Goal: Task Accomplishment & Management: Manage account settings

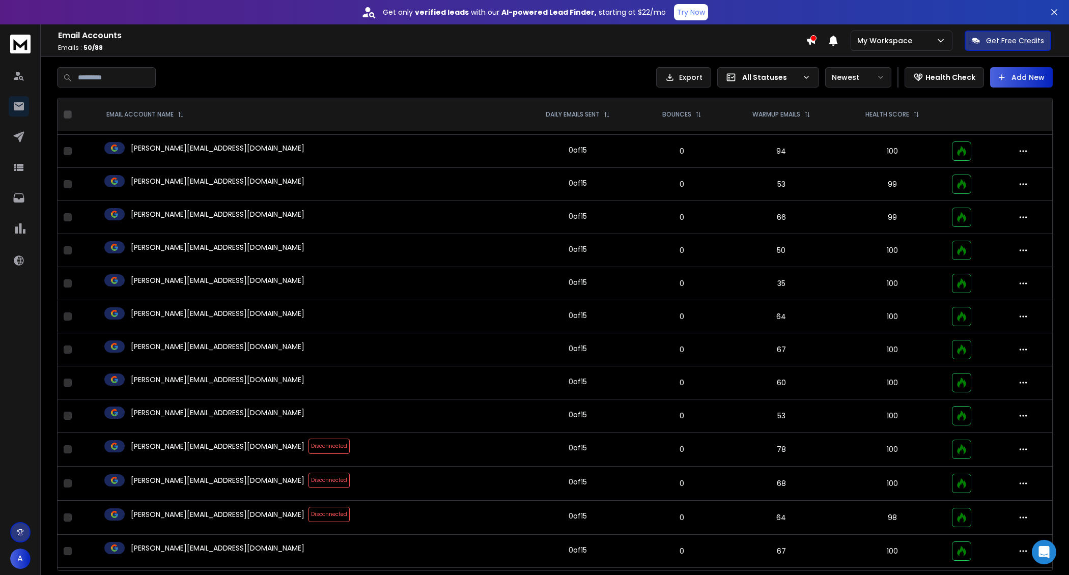
scroll to position [331, 0]
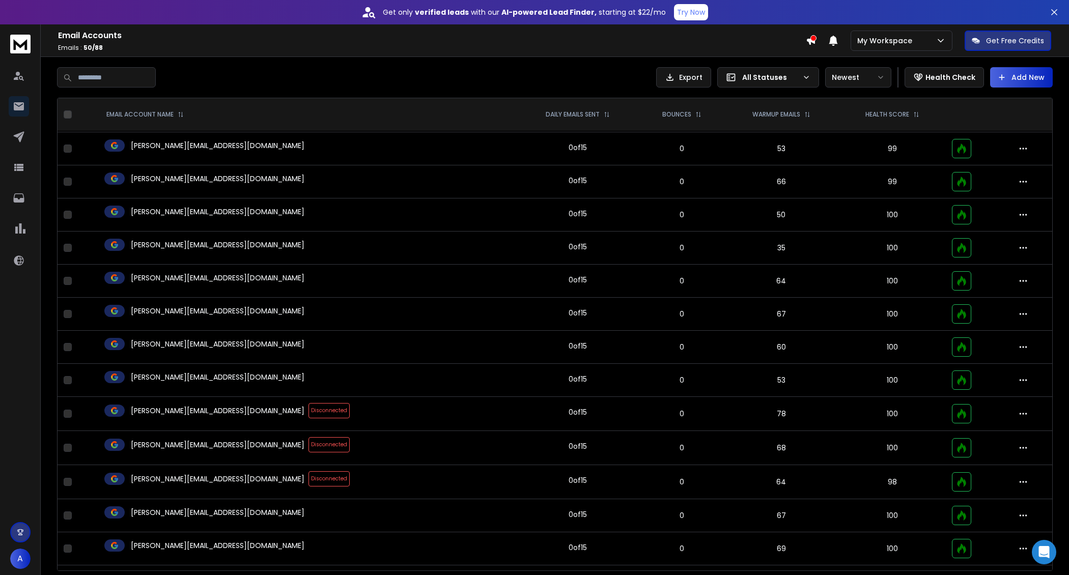
click at [308, 410] on span "Disconnected" at bounding box center [328, 410] width 41 height 15
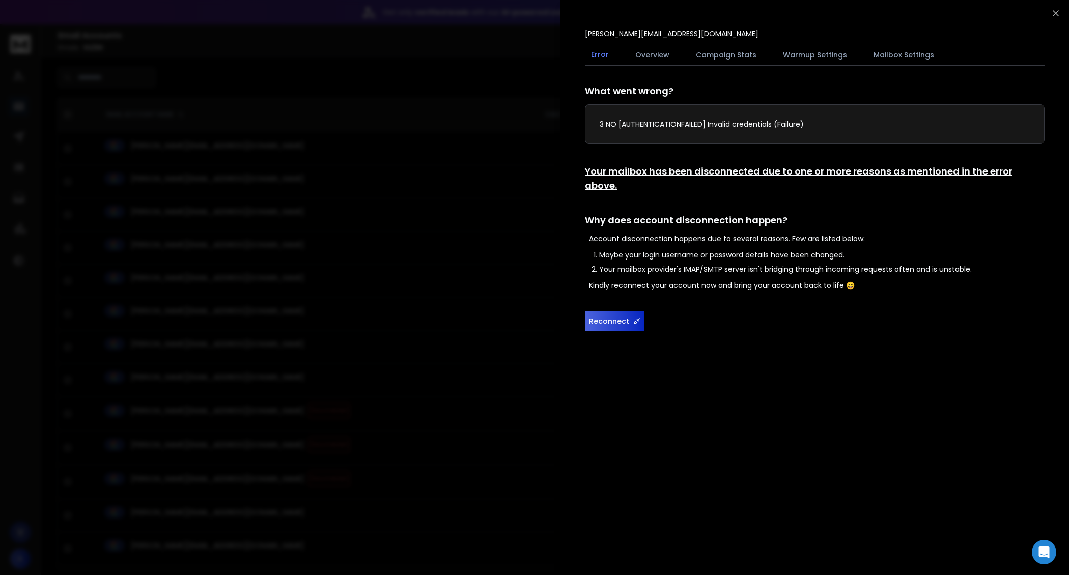
click at [614, 311] on button "Reconnect" at bounding box center [615, 321] width 60 height 20
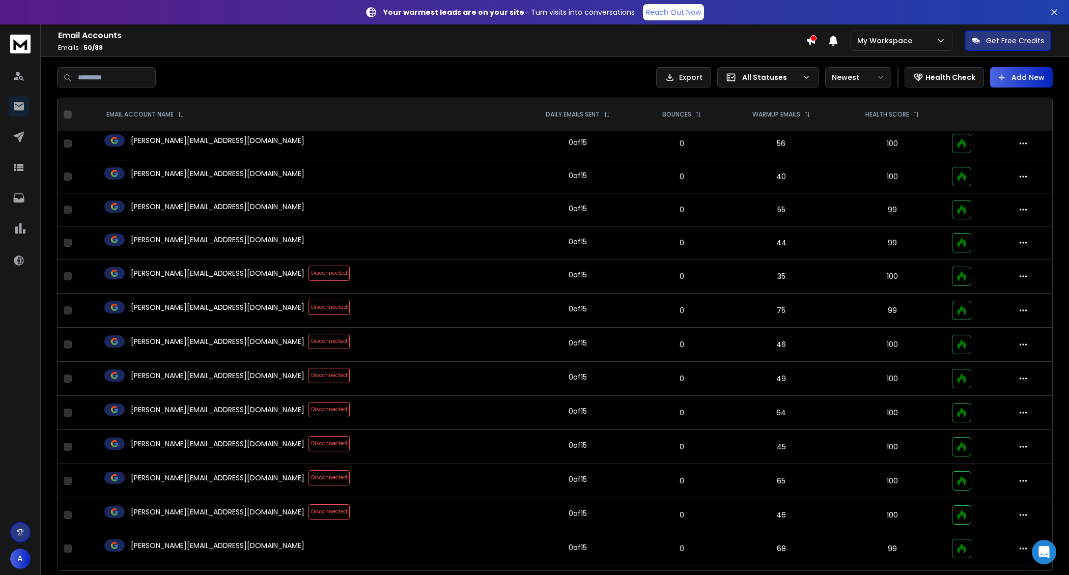
scroll to position [771, 0]
click at [759, 72] on p "All Statuses" at bounding box center [770, 77] width 56 height 10
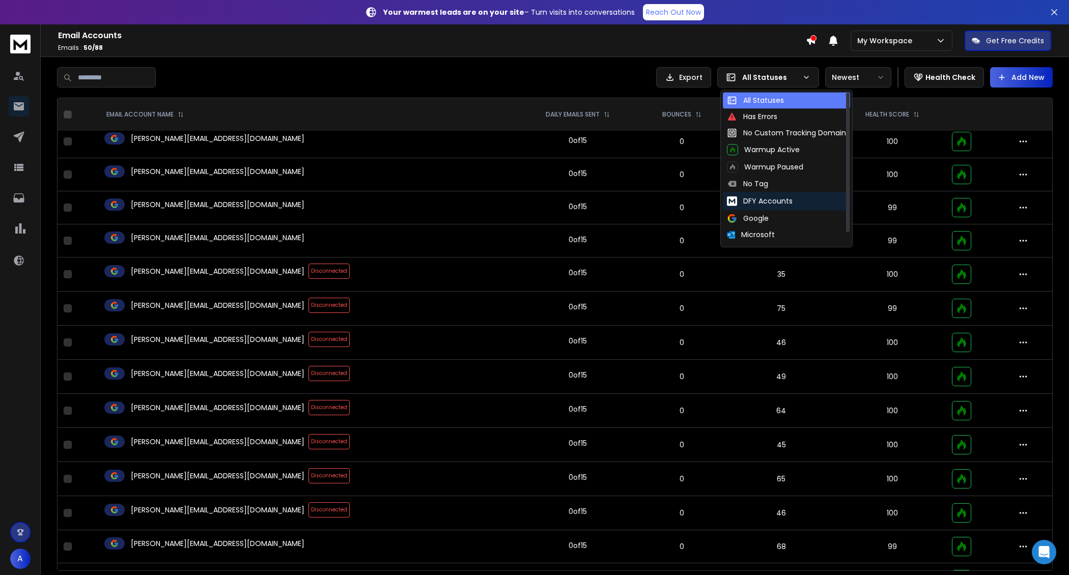
click at [762, 200] on div "DFY Accounts" at bounding box center [760, 201] width 66 height 12
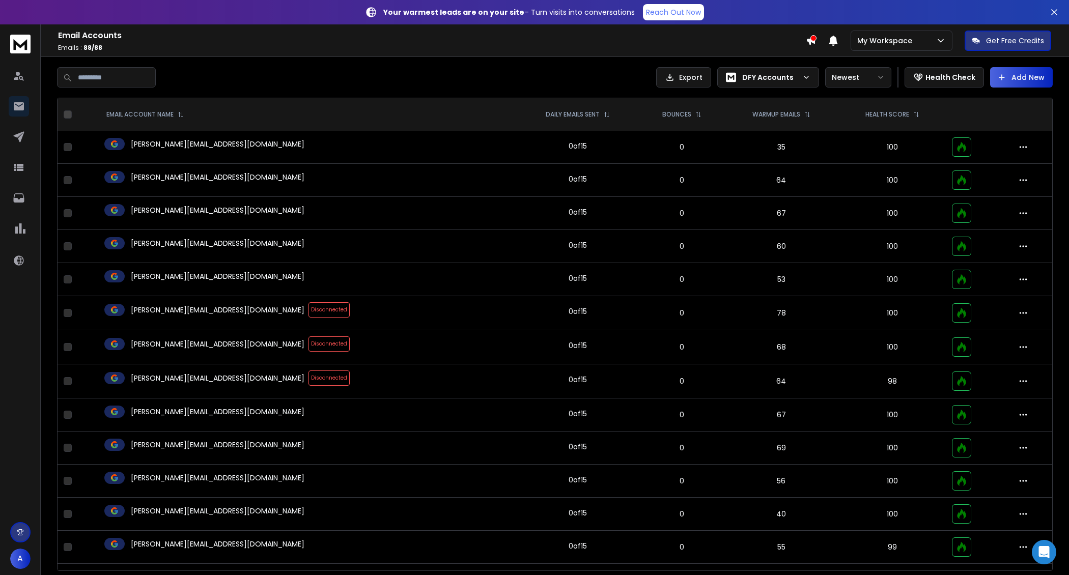
scroll to position [416, 0]
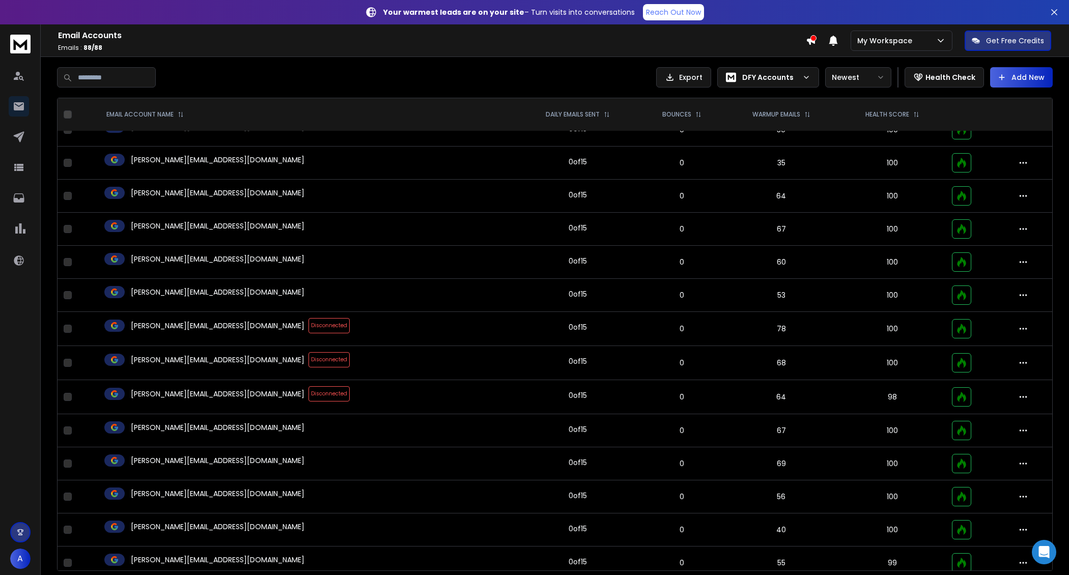
click at [308, 352] on span "Disconnected" at bounding box center [328, 359] width 41 height 15
